Goal: Task Accomplishment & Management: Manage account settings

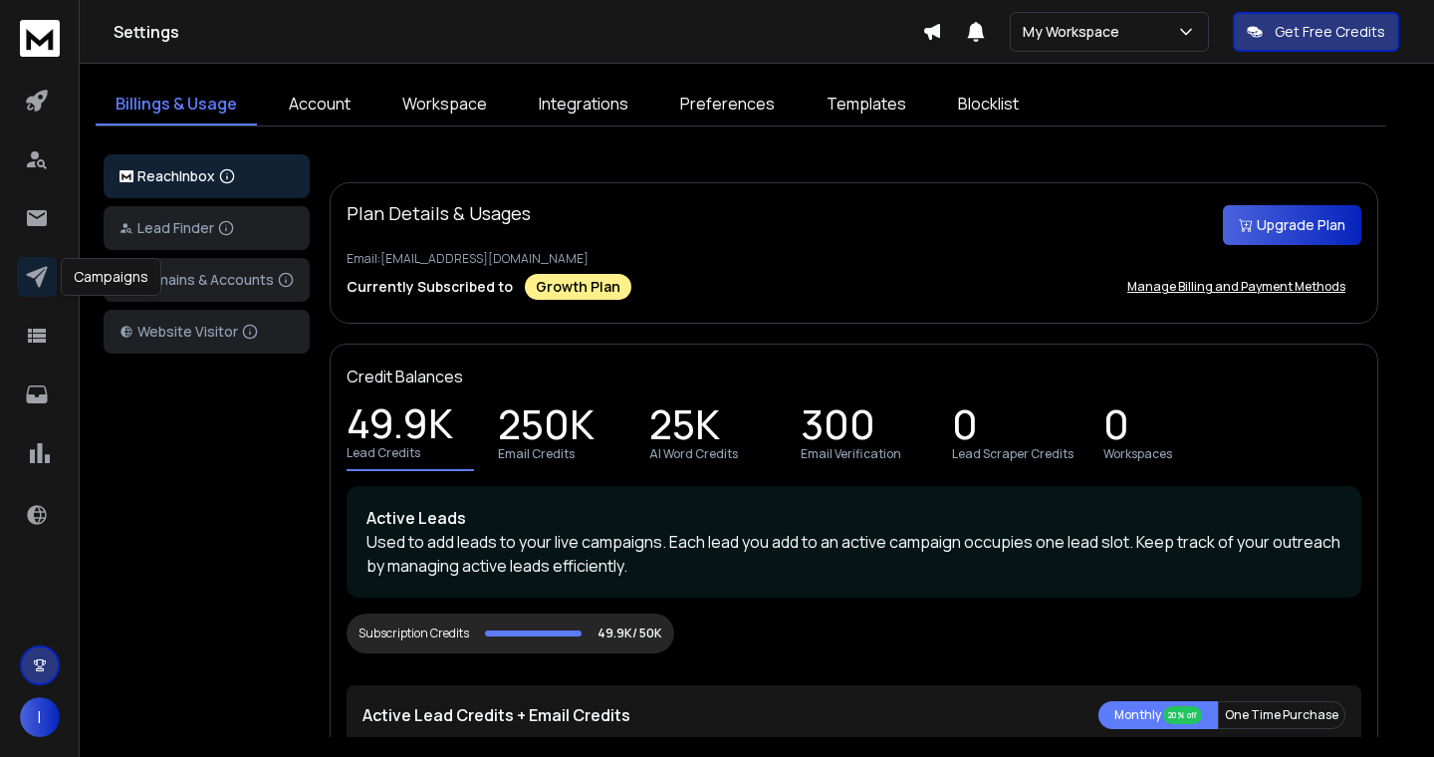
click at [46, 270] on icon at bounding box center [37, 277] width 24 height 24
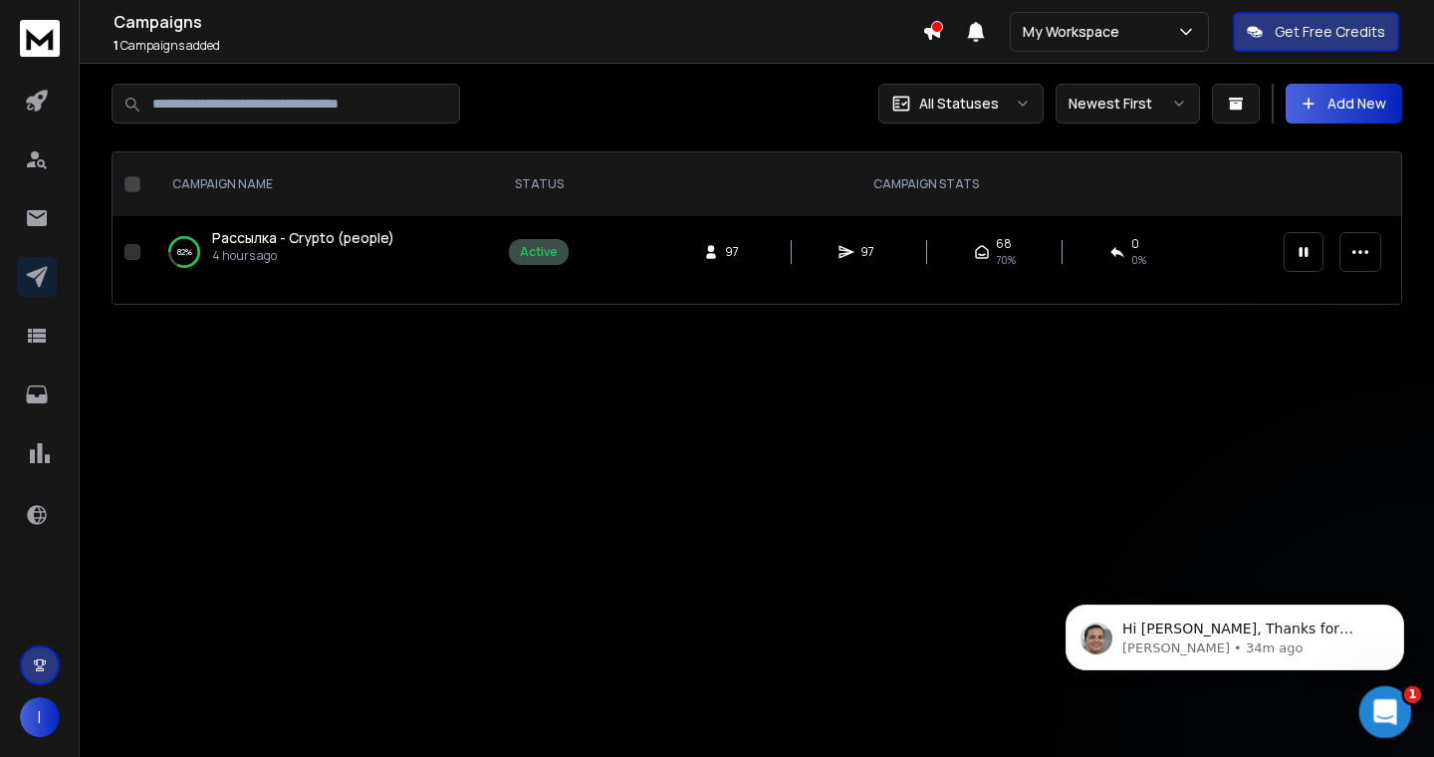
click at [1380, 707] on icon "Open Intercom Messenger" at bounding box center [1382, 709] width 33 height 33
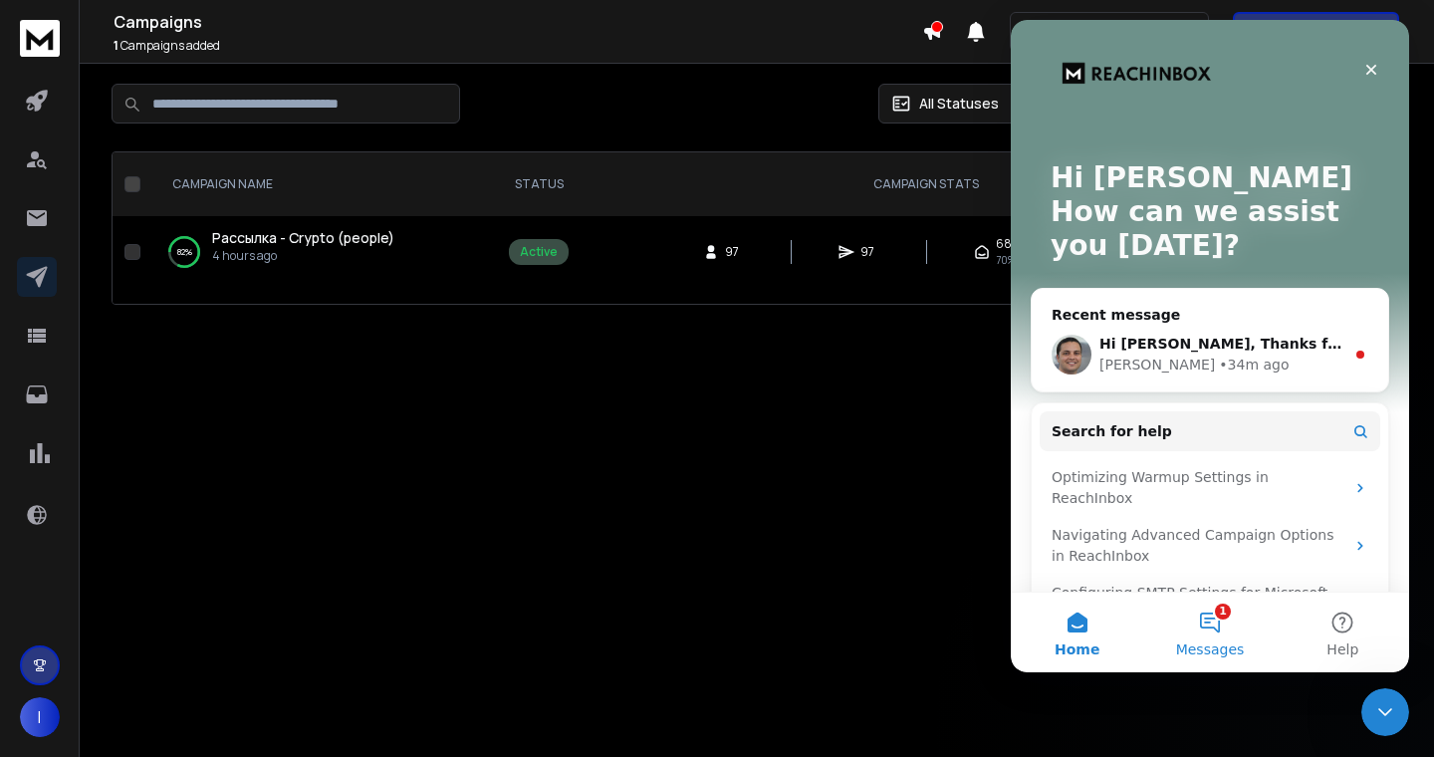
click at [1203, 630] on button "1 Messages" at bounding box center [1209, 632] width 132 height 80
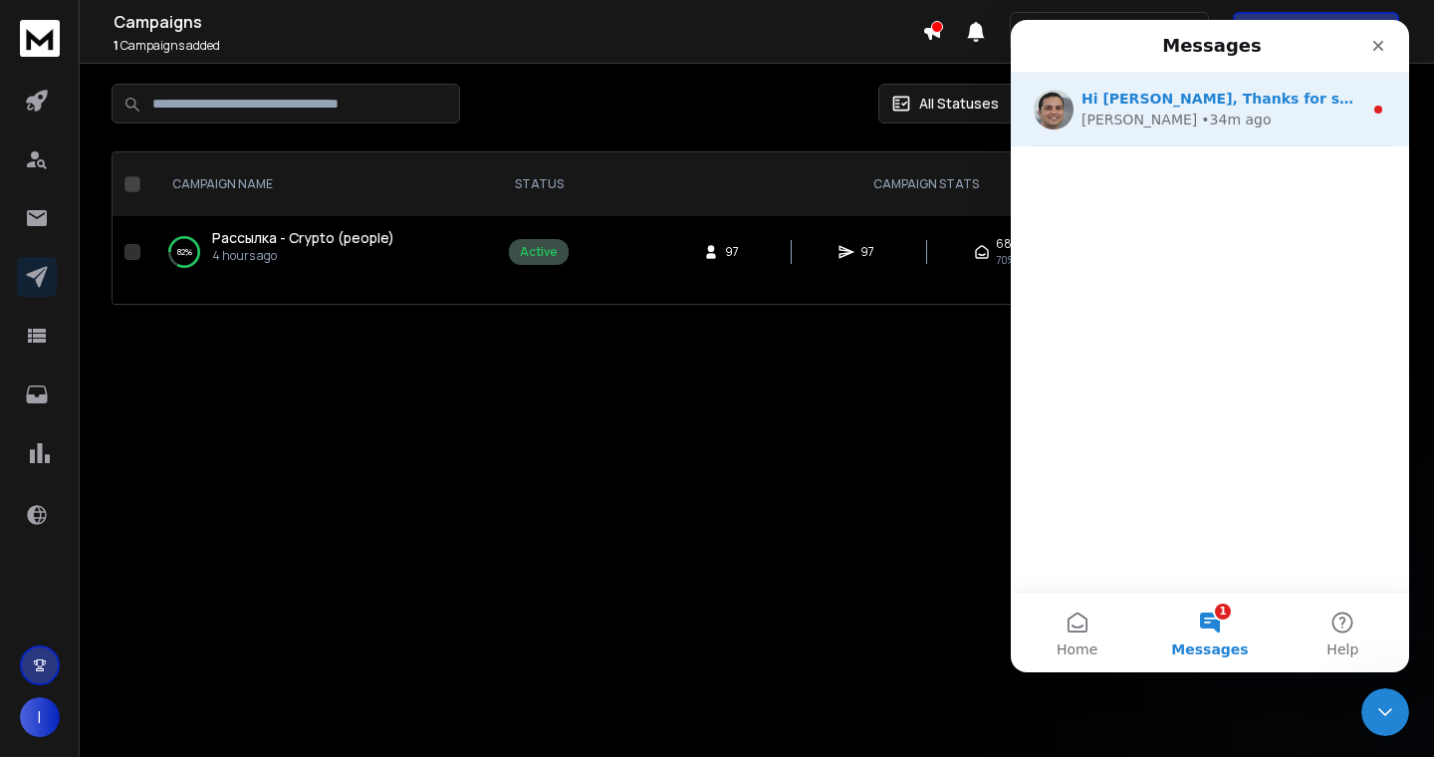
click at [1201, 110] on div "• 34m ago" at bounding box center [1236, 120] width 70 height 21
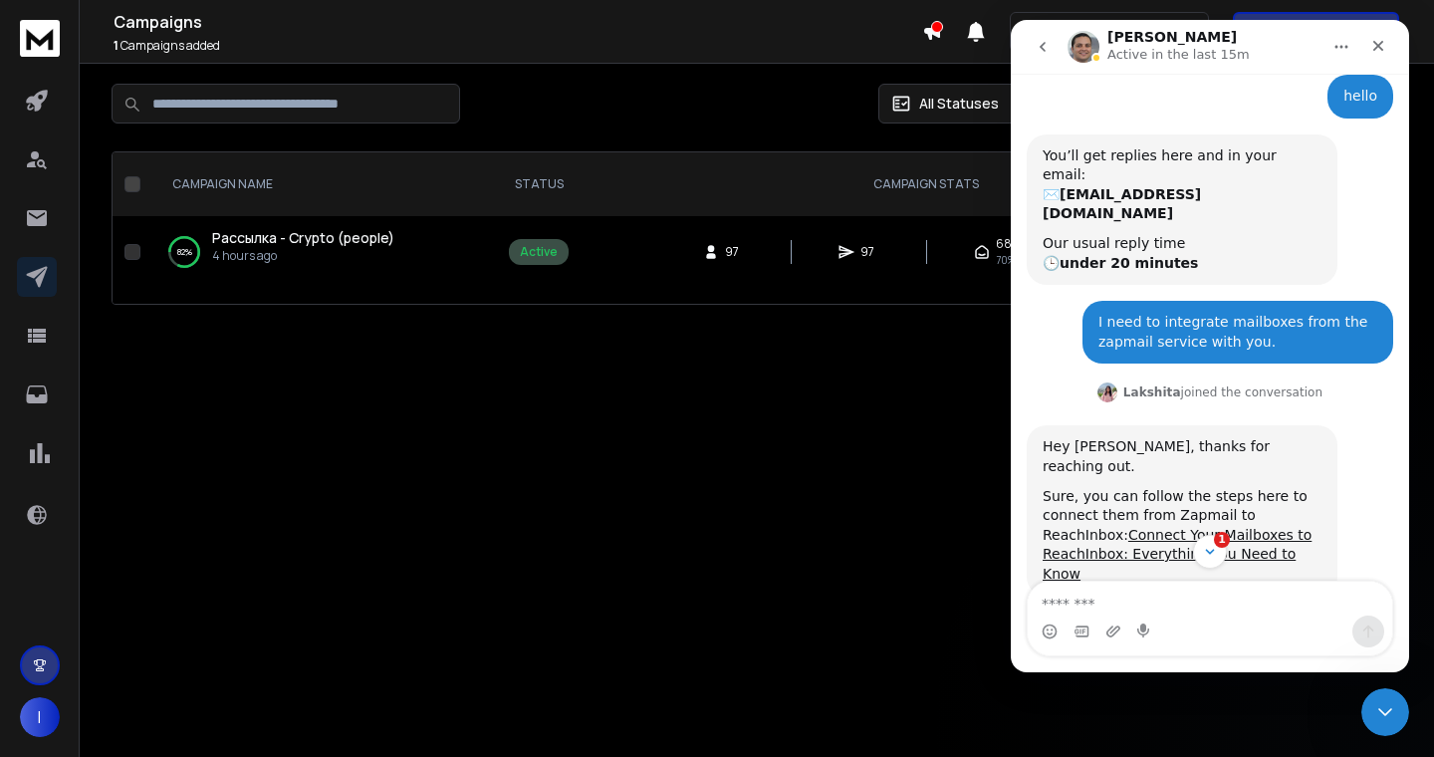
scroll to position [3, 0]
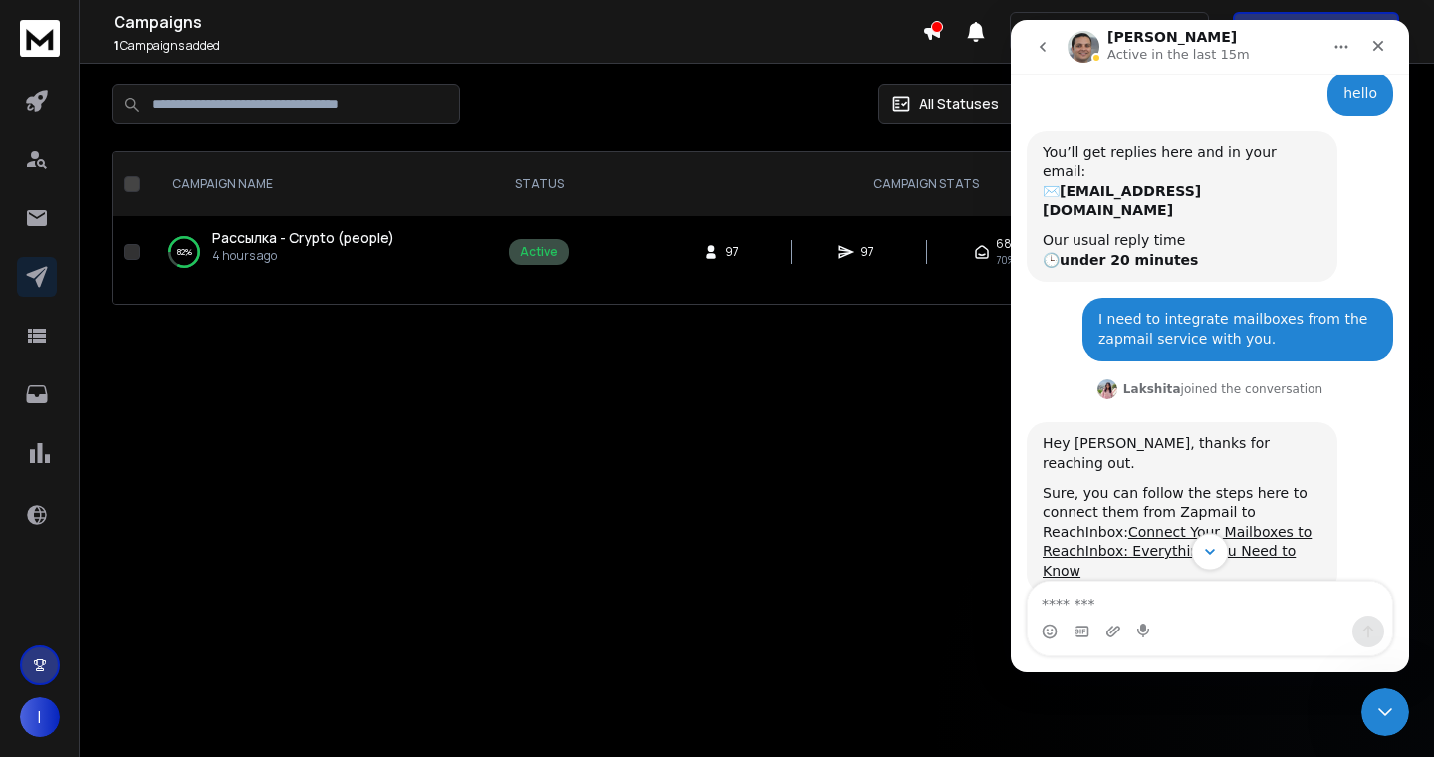
click at [1204, 543] on icon "Scroll to bottom" at bounding box center [1210, 552] width 18 height 18
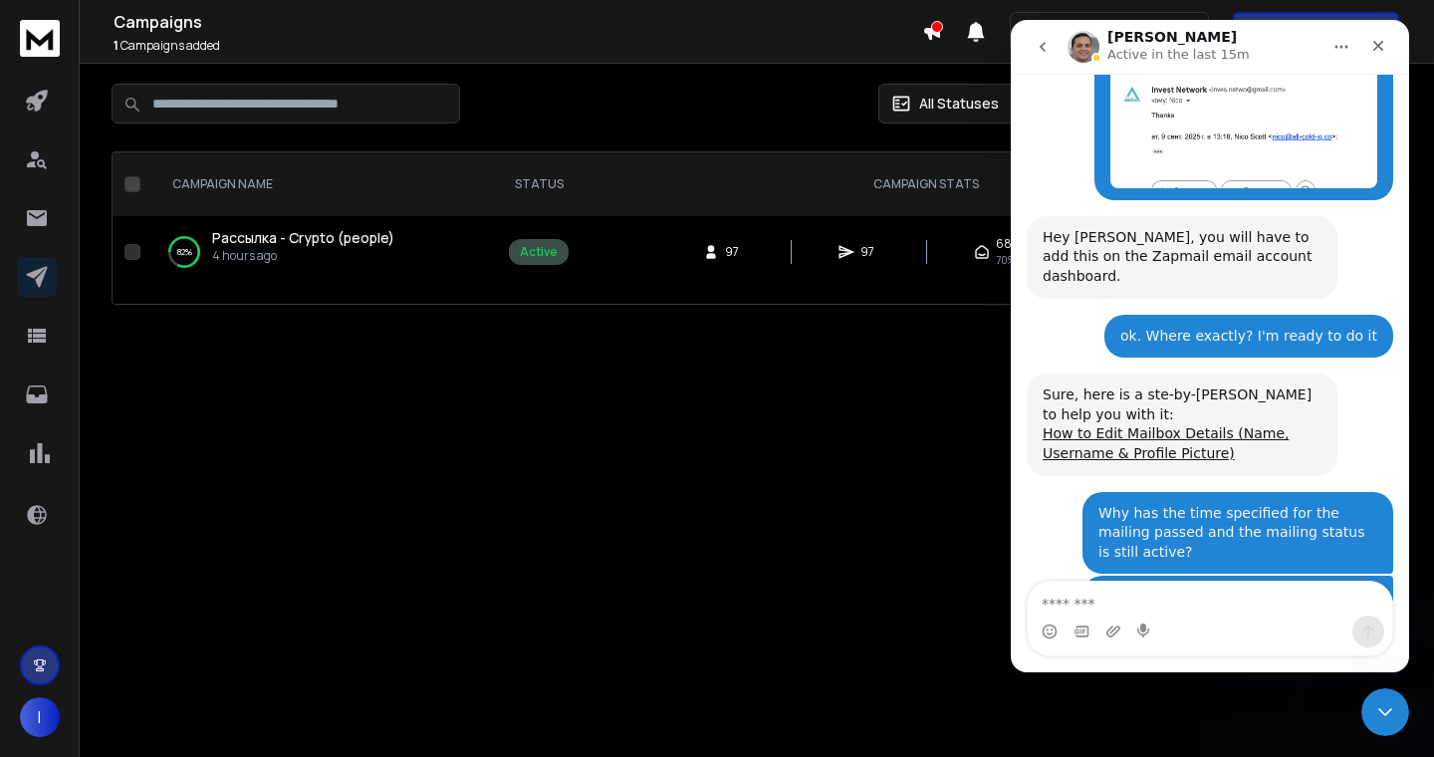
scroll to position [17835, 0]
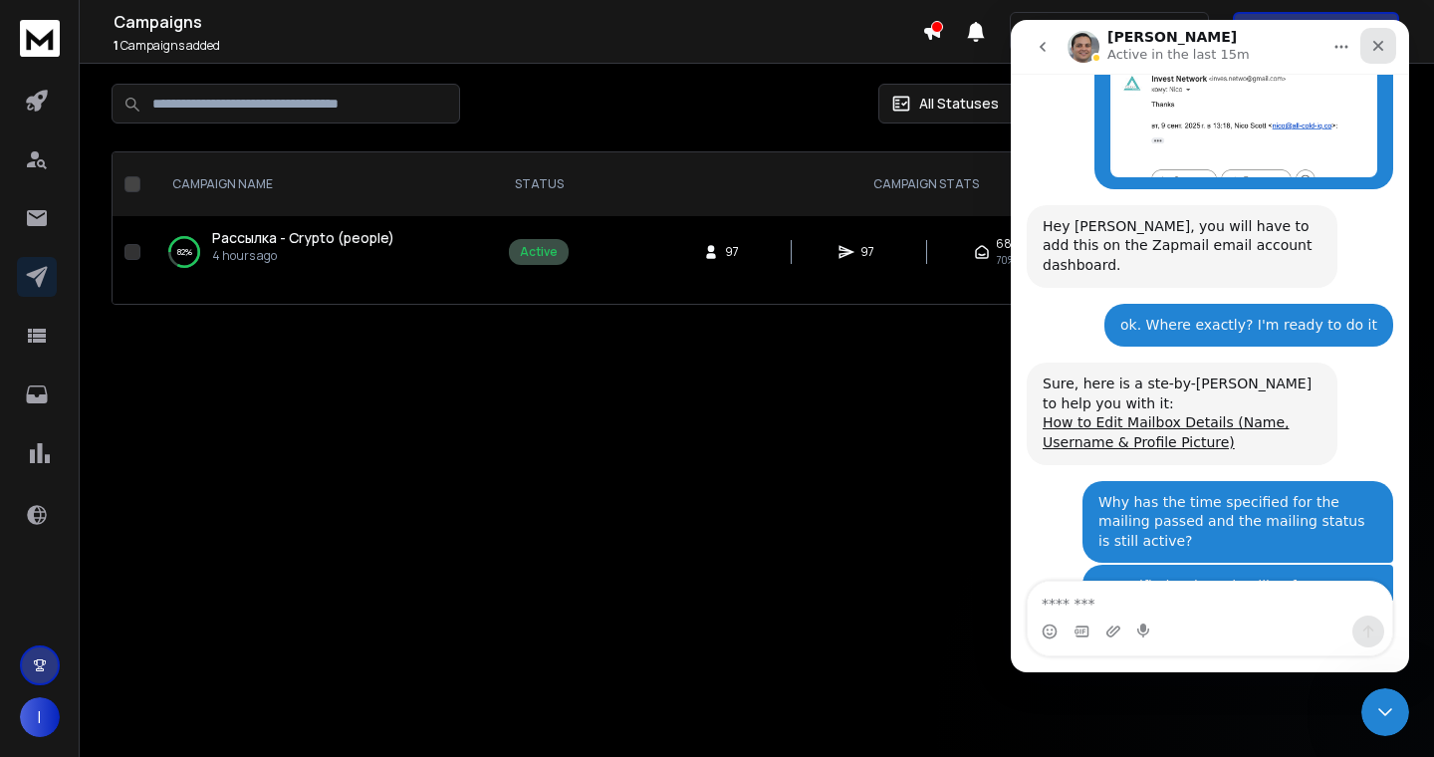
click at [1376, 41] on icon "Close" at bounding box center [1378, 46] width 16 height 16
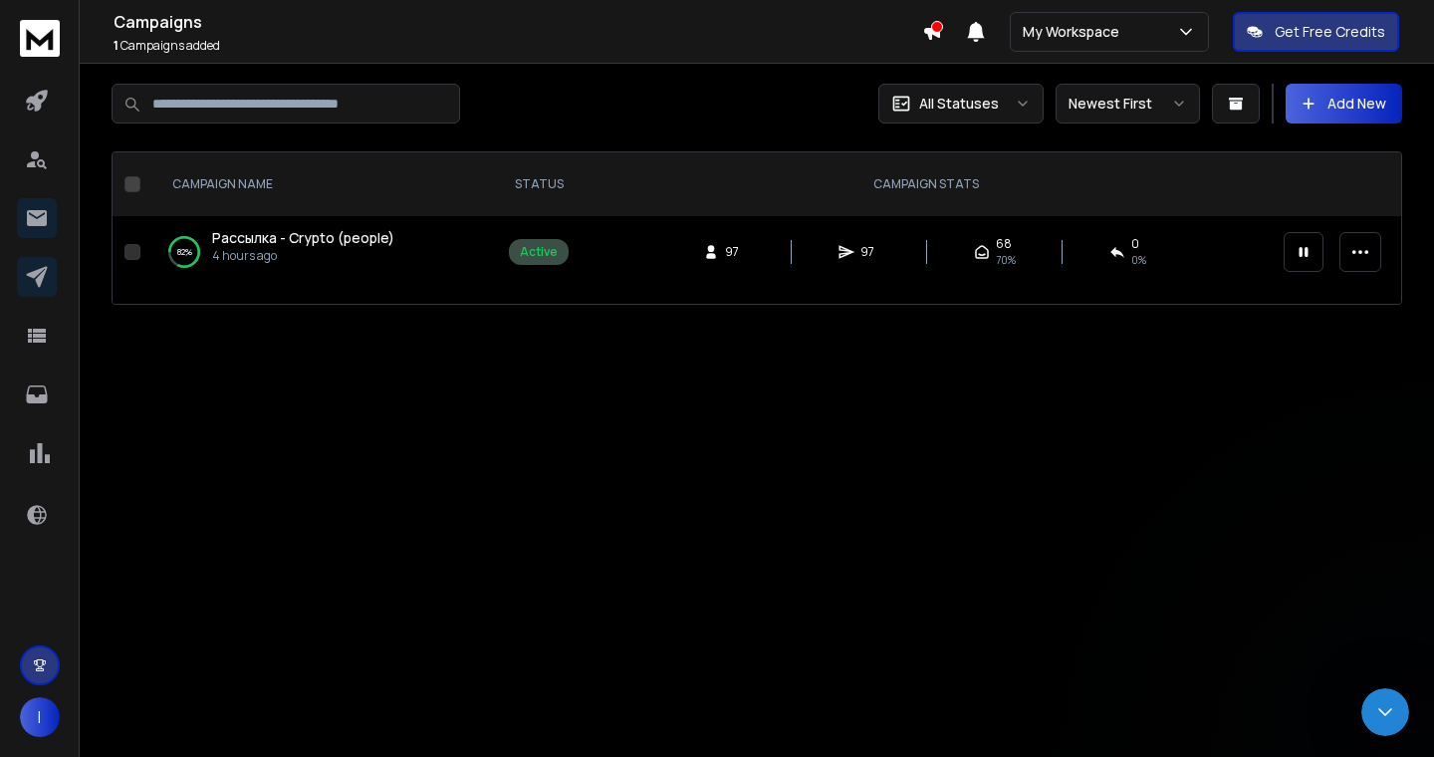
click at [37, 216] on icon at bounding box center [37, 218] width 24 height 24
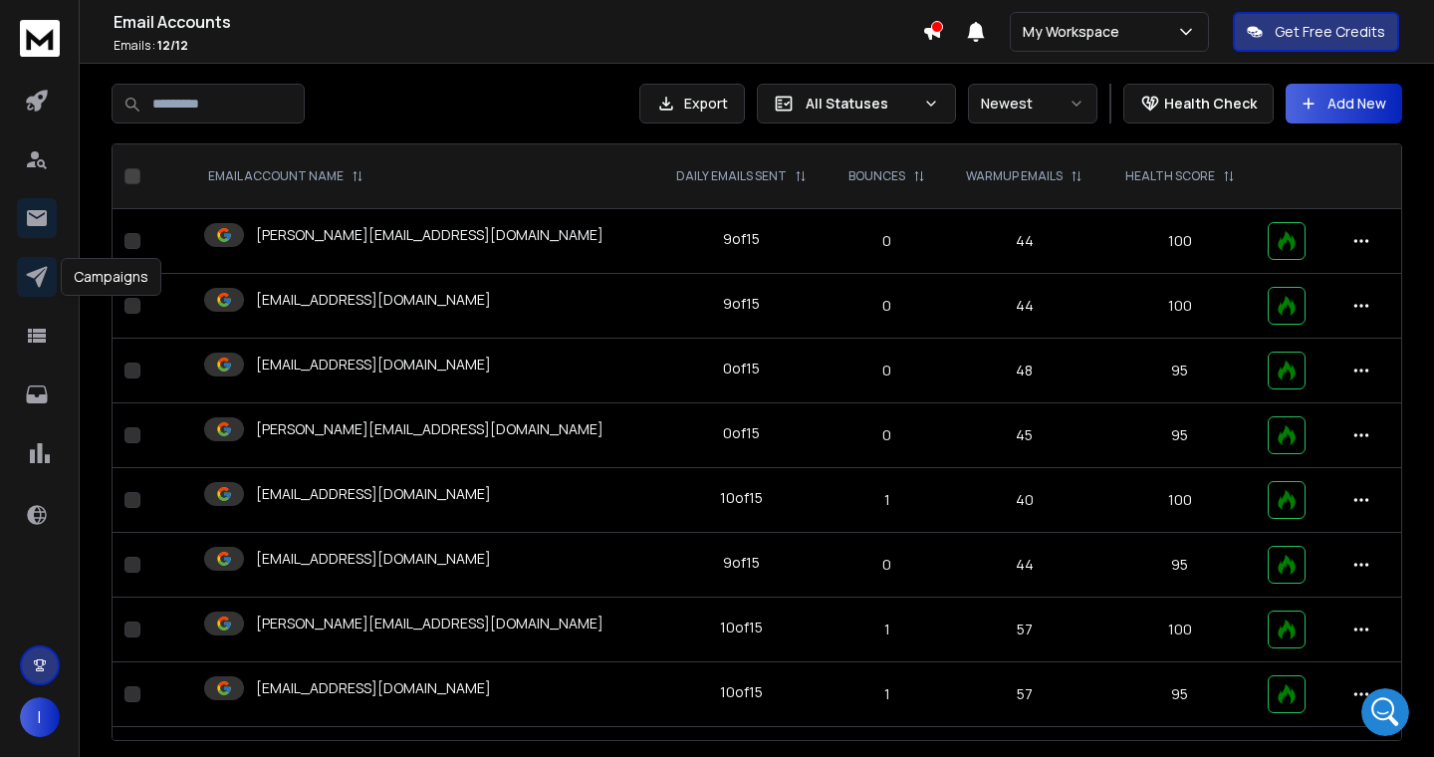
click at [47, 271] on icon at bounding box center [37, 277] width 24 height 24
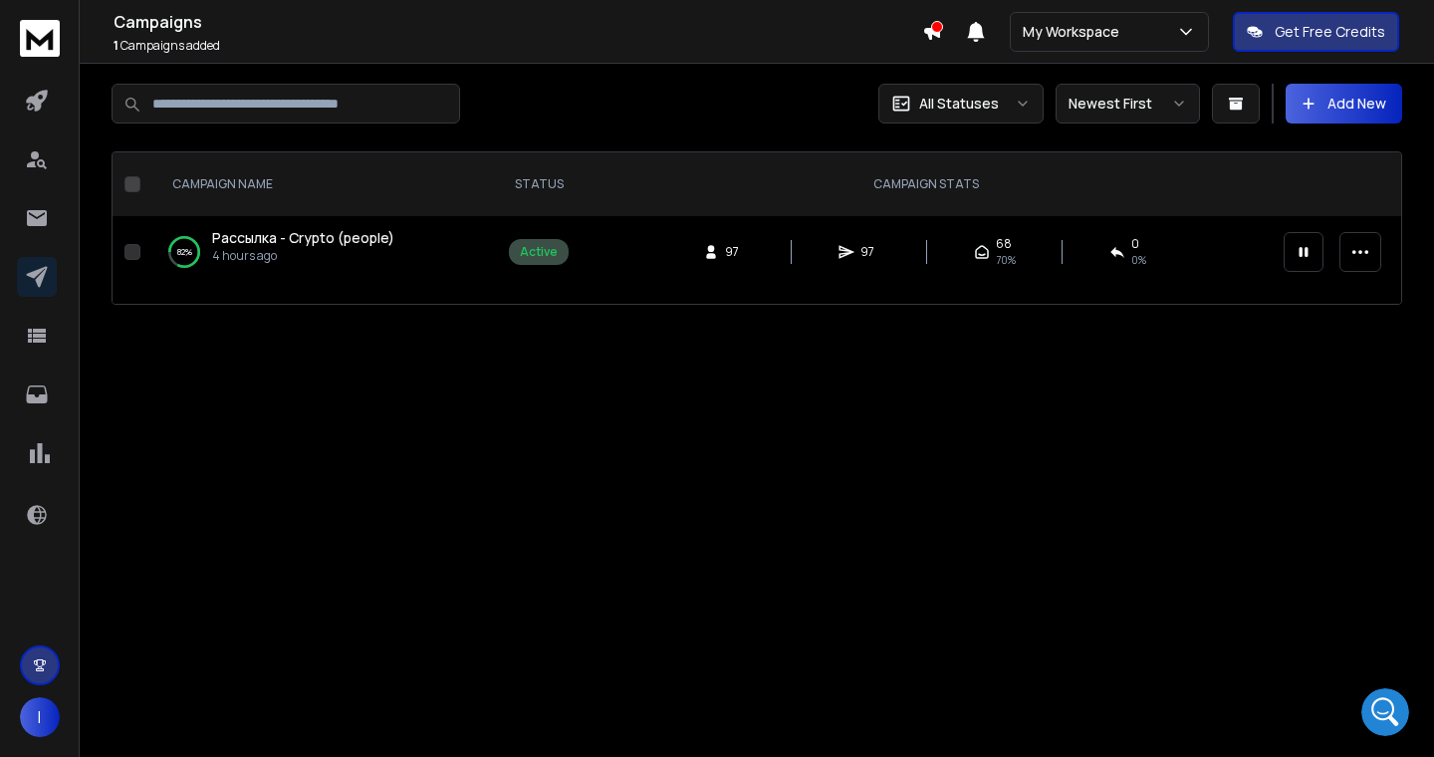
click at [306, 248] on p "4 hours ago" at bounding box center [303, 256] width 182 height 16
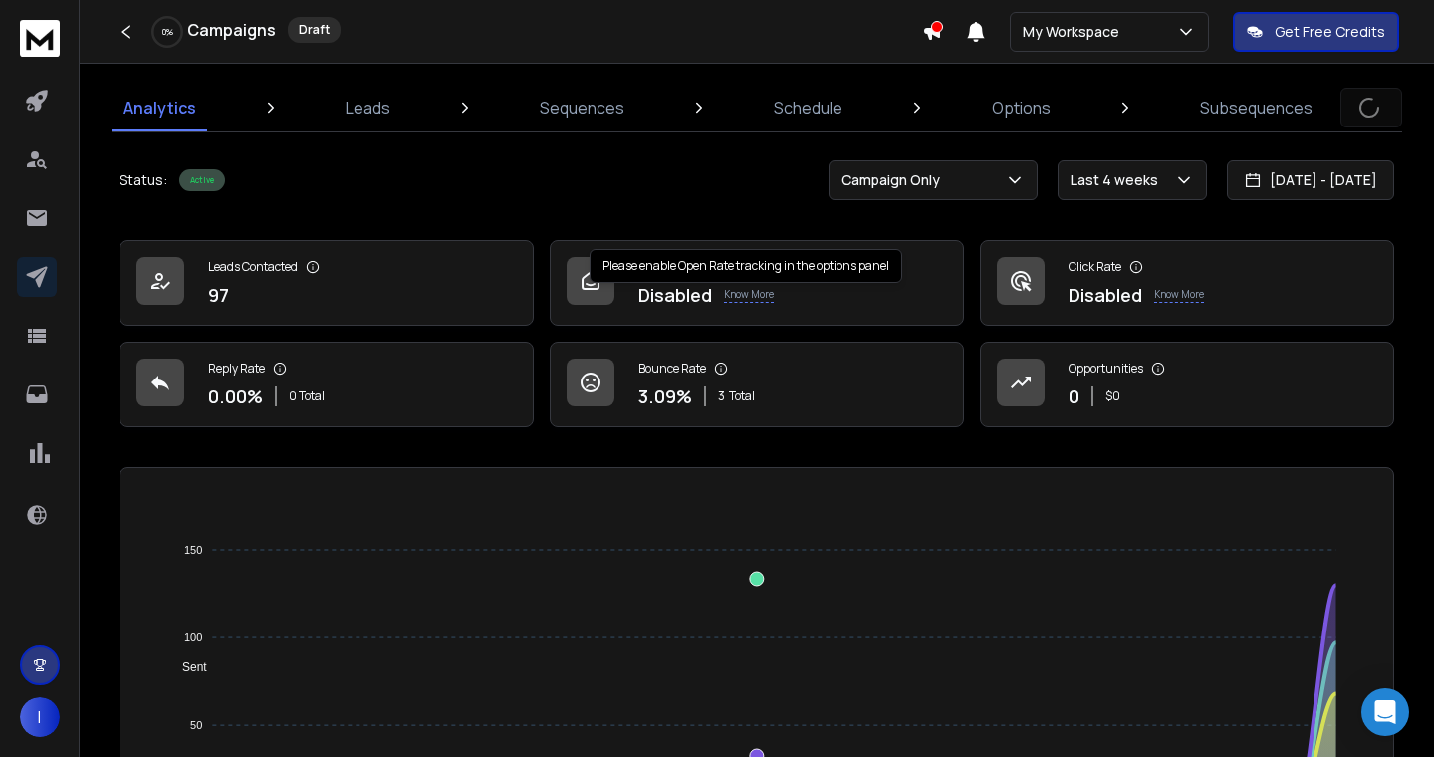
click at [746, 296] on p "Know More" at bounding box center [749, 295] width 50 height 16
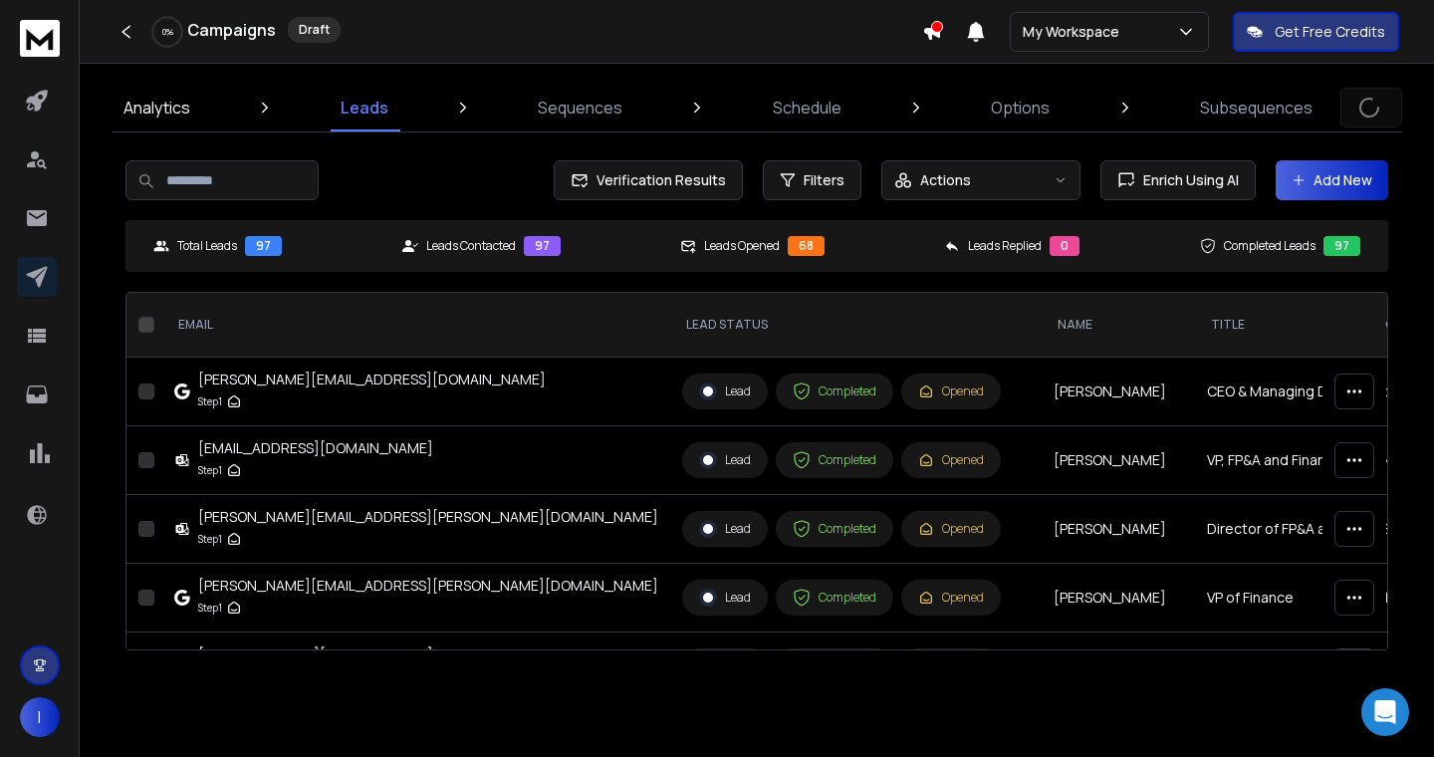
click at [152, 111] on p "Analytics" at bounding box center [156, 108] width 67 height 24
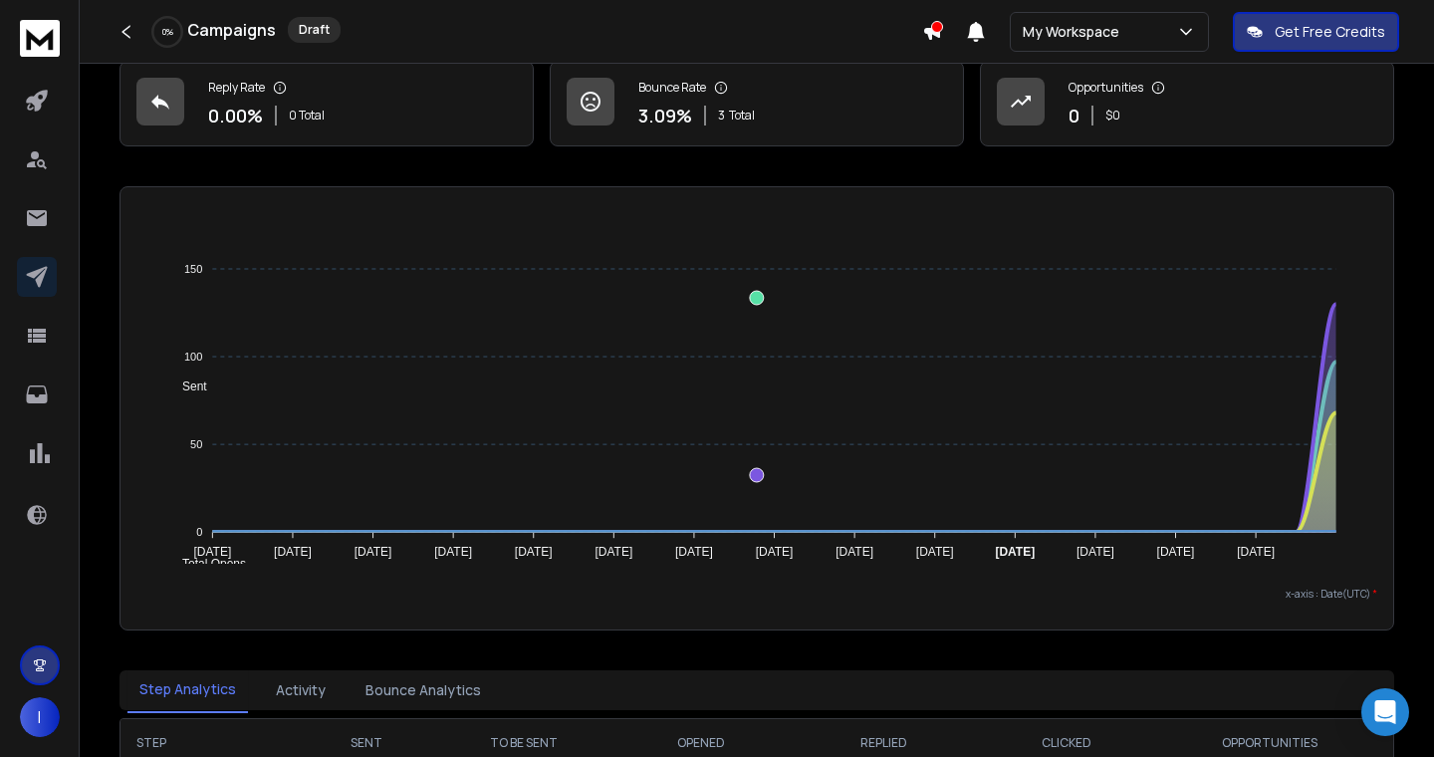
scroll to position [451, 0]
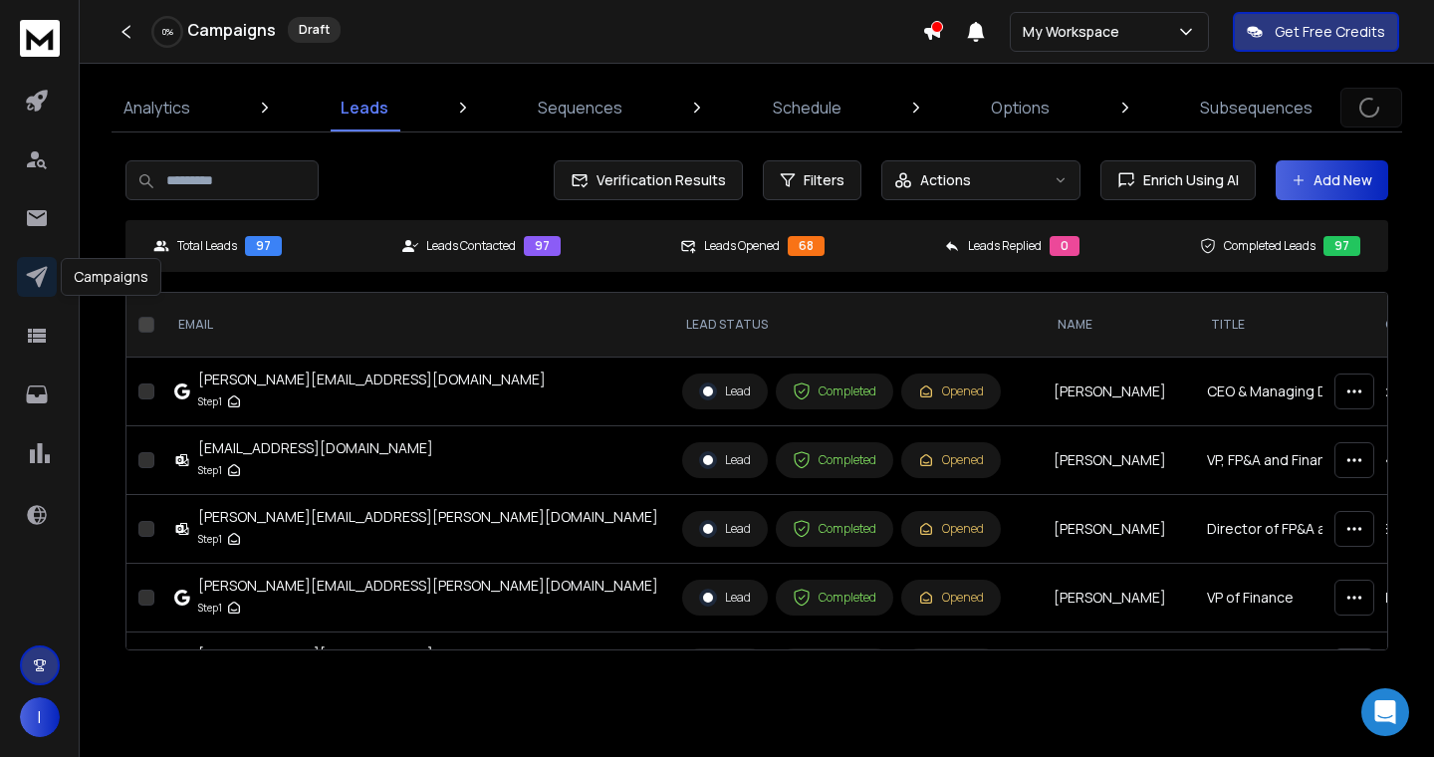
click at [41, 269] on icon at bounding box center [36, 276] width 21 height 21
